Goal: Task Accomplishment & Management: Manage account settings

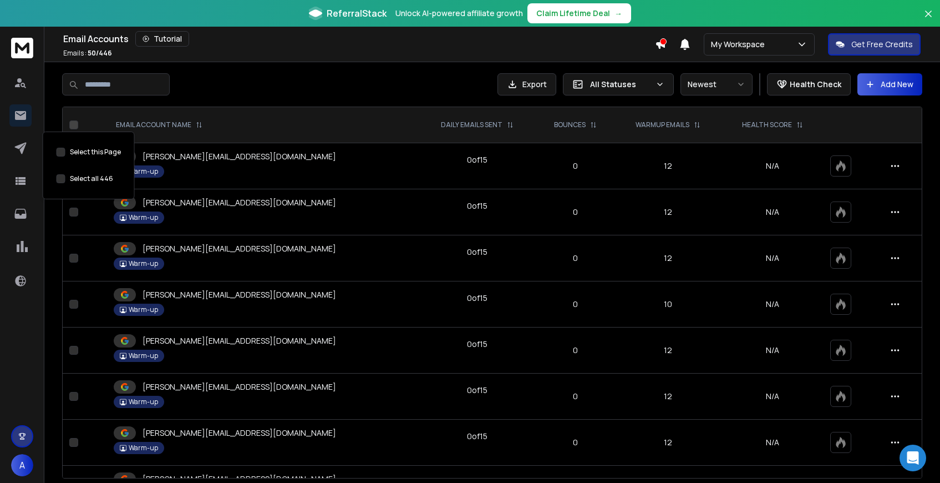
click at [82, 180] on label "Select all 446" at bounding box center [91, 178] width 43 height 9
click at [64, 177] on button "Select this Page" at bounding box center [61, 178] width 9 height 9
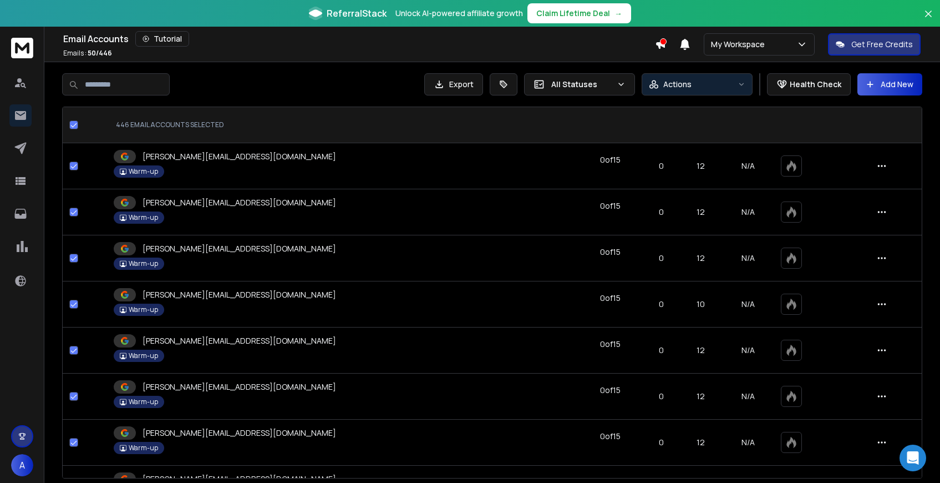
click at [714, 77] on button "Actions" at bounding box center [697, 84] width 111 height 22
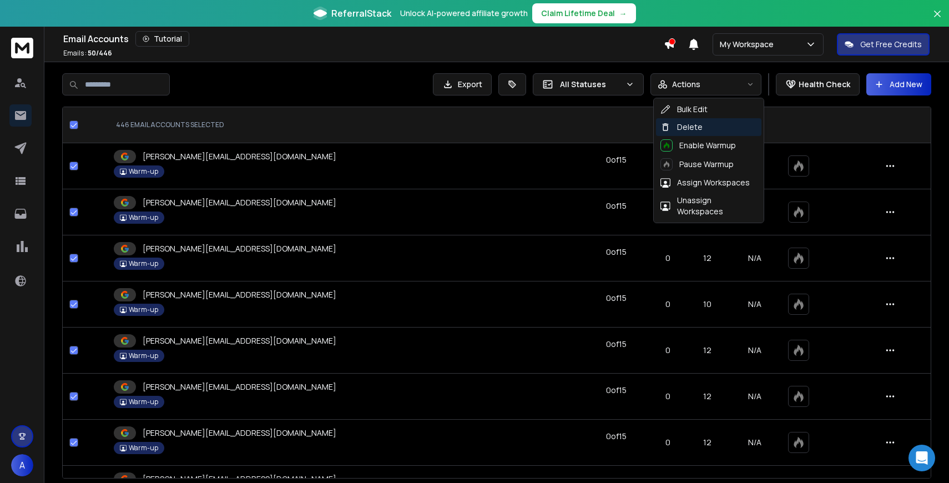
click at [696, 130] on div "Delete" at bounding box center [681, 126] width 42 height 11
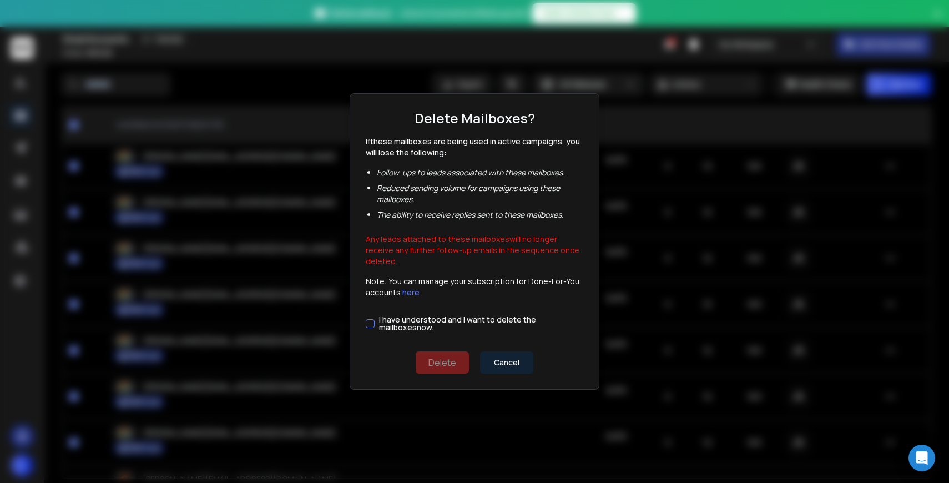
click at [369, 323] on div "I have understood and I want to delete the mailbox es now." at bounding box center [474, 319] width 217 height 24
click at [372, 319] on button "I have understood and I want to delete the mailbox es now." at bounding box center [370, 323] width 9 height 9
click at [440, 351] on button "Delete" at bounding box center [441, 362] width 53 height 22
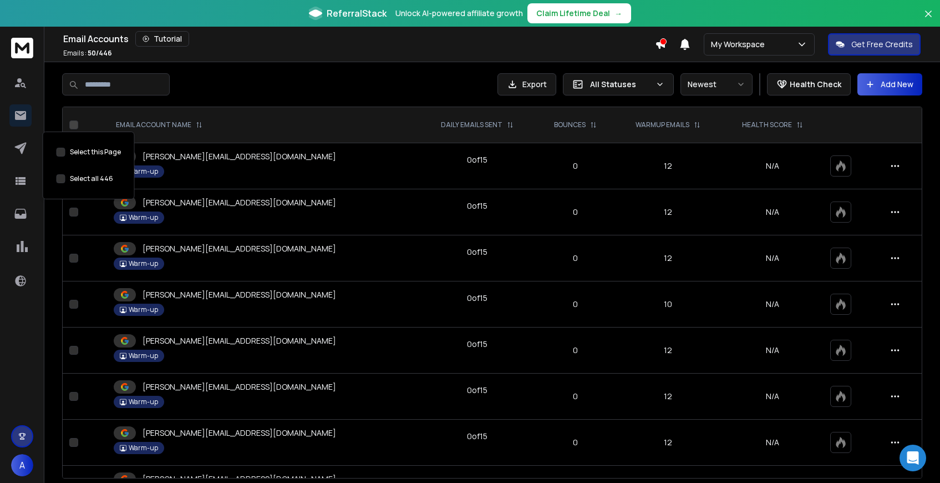
click at [63, 178] on button "Select this Page" at bounding box center [61, 178] width 9 height 9
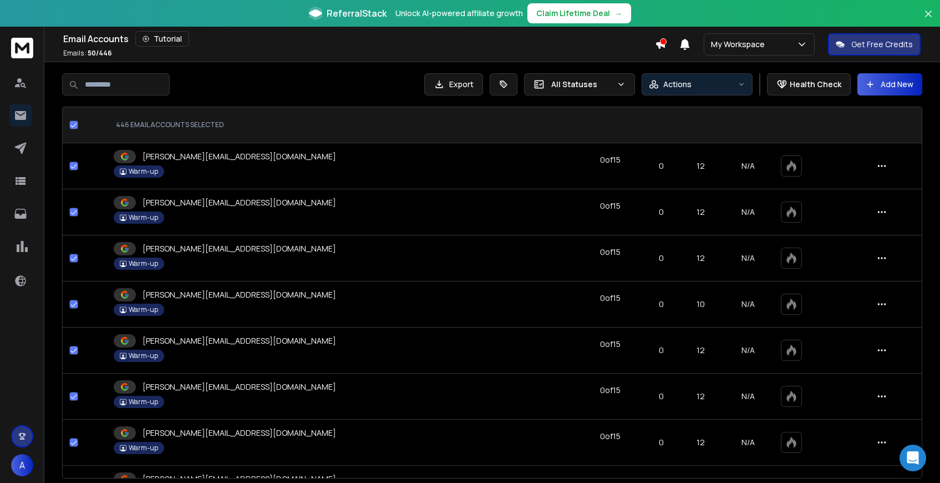
click at [707, 89] on div "Actions" at bounding box center [691, 84] width 84 height 11
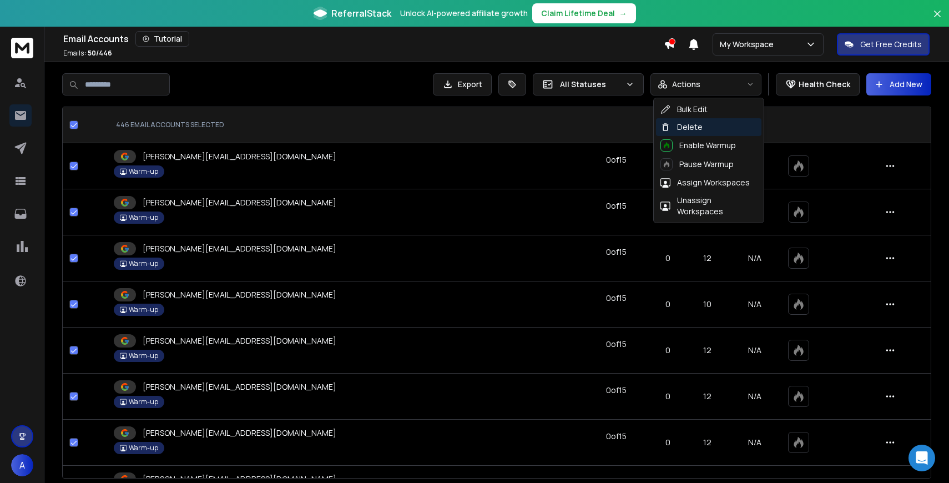
click at [683, 128] on div "Delete" at bounding box center [681, 126] width 42 height 11
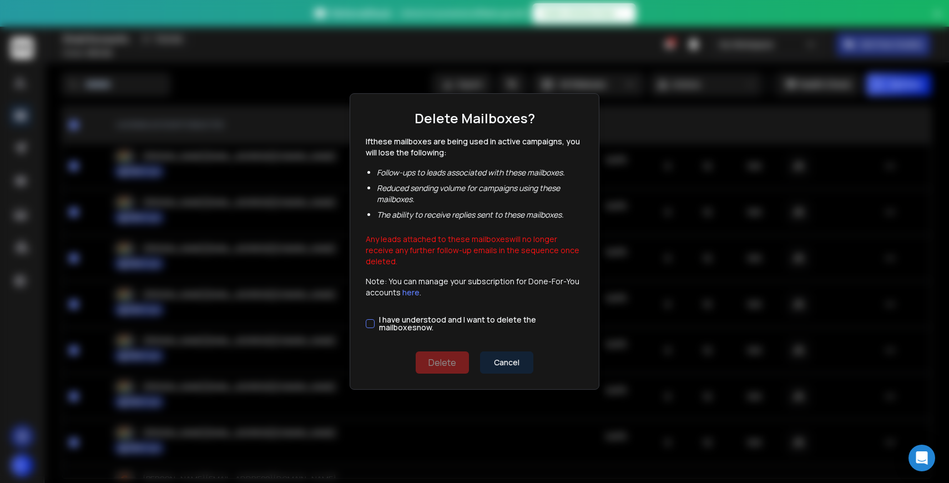
click at [372, 319] on button "I have understood and I want to delete the mailbox es now." at bounding box center [370, 323] width 9 height 9
click at [437, 358] on button "Delete" at bounding box center [441, 362] width 53 height 22
